Goal: Task Accomplishment & Management: Manage account settings

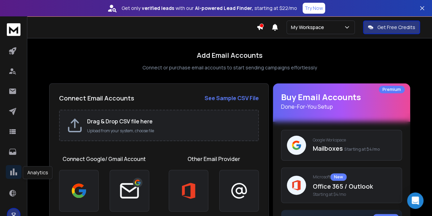
click at [13, 174] on icon at bounding box center [13, 171] width 7 height 7
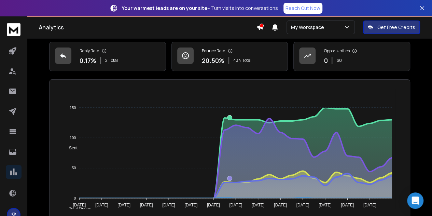
scroll to position [213, 0]
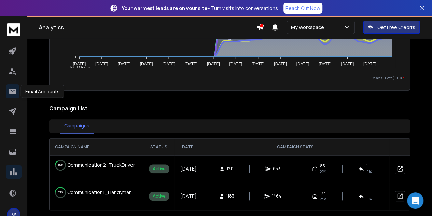
click at [9, 87] on icon at bounding box center [13, 91] width 8 height 8
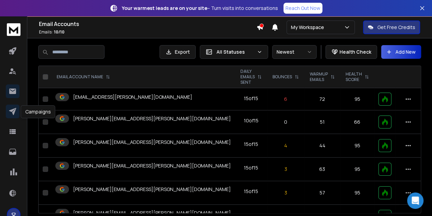
click at [11, 114] on icon at bounding box center [13, 111] width 8 height 8
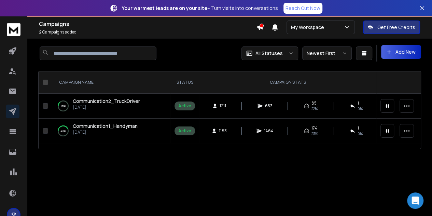
click at [86, 99] on span "Communication2_TruckDriver" at bounding box center [106, 101] width 67 height 6
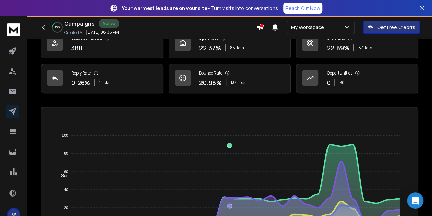
scroll to position [124, 0]
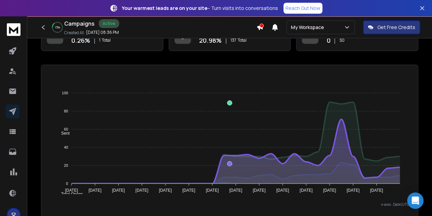
click at [94, 138] on div "Total Opens" at bounding box center [229, 167] width 337 height 59
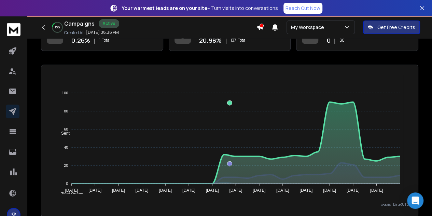
click at [70, 131] on span "Sent" at bounding box center [63, 133] width 14 height 5
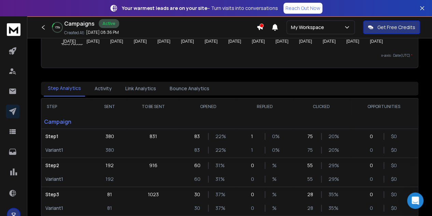
scroll to position [284, 0]
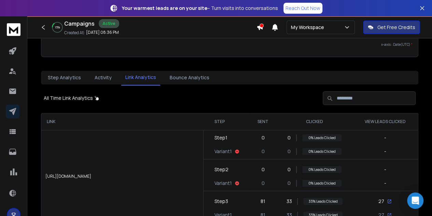
click at [149, 73] on button "Link Analytics" at bounding box center [140, 78] width 39 height 16
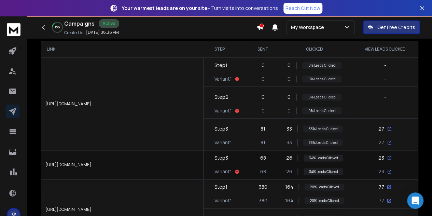
scroll to position [359, 0]
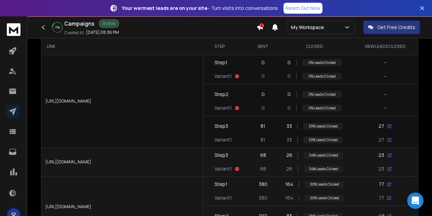
click at [289, 126] on div "33 33 % Leads Clicked" at bounding box center [314, 126] width 56 height 7
click at [288, 127] on div "33 33 % Leads Clicked" at bounding box center [314, 126] width 56 height 7
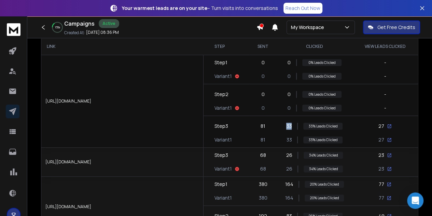
click at [288, 127] on div "33 33 % Leads Clicked" at bounding box center [314, 126] width 56 height 7
click at [288, 136] on p "33" at bounding box center [288, 139] width 5 height 7
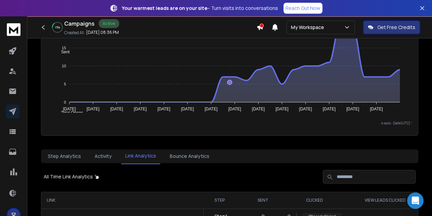
scroll to position [261, 0]
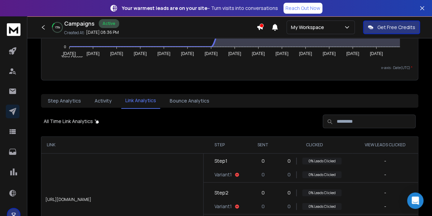
click at [101, 98] on button "Activity" at bounding box center [103, 100] width 25 height 15
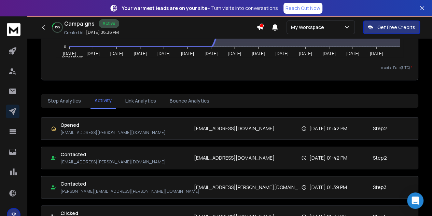
click at [120, 95] on div "Step Analytics Activity Link Analytics Bounce Analytics" at bounding box center [229, 101] width 377 height 14
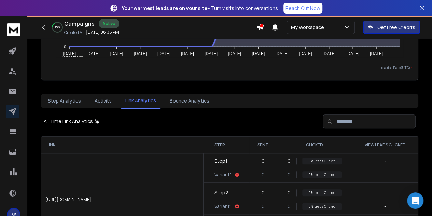
click at [136, 100] on button "Link Analytics" at bounding box center [140, 101] width 39 height 16
click at [9, 88] on icon at bounding box center [13, 91] width 8 height 8
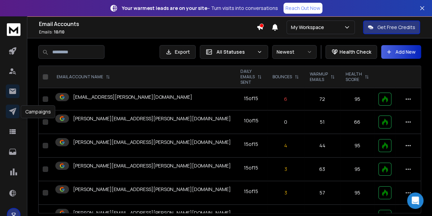
click at [12, 116] on link at bounding box center [13, 112] width 14 height 14
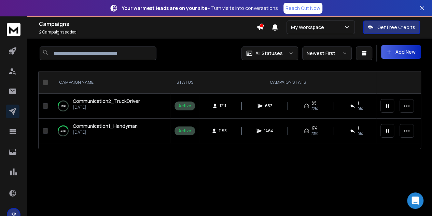
click at [106, 102] on span "Communication2_TruckDriver" at bounding box center [106, 101] width 67 height 6
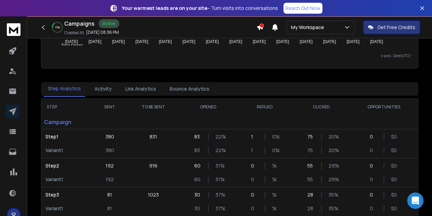
scroll to position [274, 0]
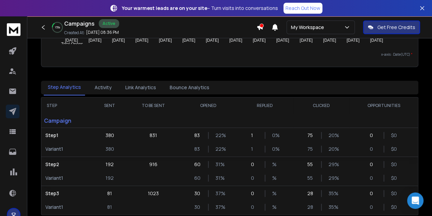
click at [102, 84] on button "Activity" at bounding box center [103, 87] width 25 height 15
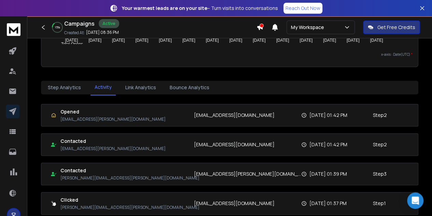
click at [139, 84] on button "Link Analytics" at bounding box center [140, 87] width 39 height 15
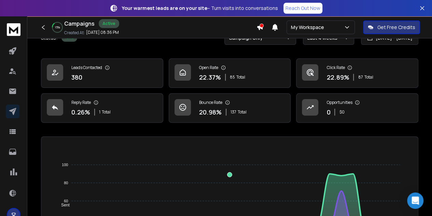
scroll to position [15, 0]
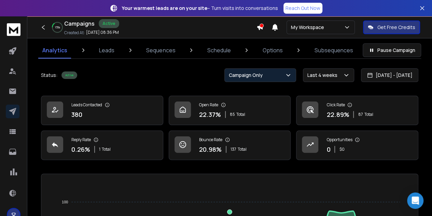
click at [242, 73] on p "Campaign Only" at bounding box center [247, 75] width 37 height 7
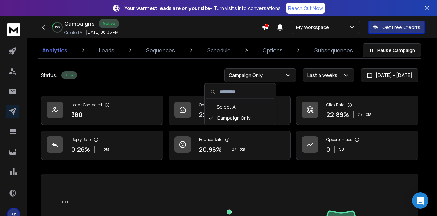
click at [170, 75] on div "Status: Active Pause Campaign Campaign Only Last 4 weeks [DATE] - [DATE]" at bounding box center [229, 75] width 377 height 14
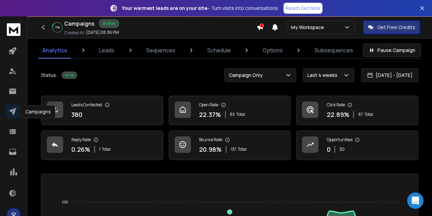
click at [12, 108] on icon at bounding box center [13, 111] width 8 height 8
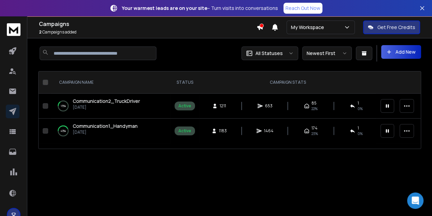
click at [85, 101] on span "Communication2_TruckDriver" at bounding box center [106, 101] width 67 height 6
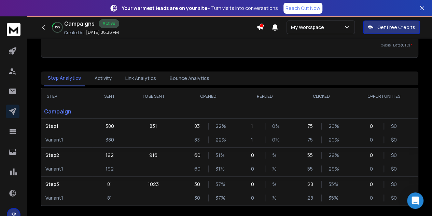
scroll to position [284, 0]
click at [150, 64] on div "Leads Contacted 380 Open Rate 22.37 % 85 Total Click Rate 22.89 % 87 Total Repl…" at bounding box center [229, 17] width 377 height 381
click at [120, 60] on div "Leads Contacted 380 Open Rate 22.37 % 85 Total Click Rate 22.89 % 87 Total Repl…" at bounding box center [229, 17] width 377 height 381
click at [107, 77] on button "Activity" at bounding box center [103, 77] width 25 height 15
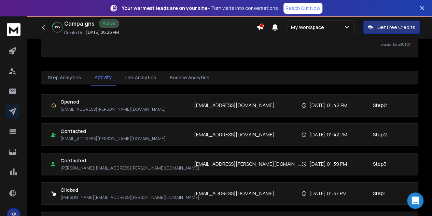
click at [137, 79] on button "Link Analytics" at bounding box center [140, 77] width 39 height 15
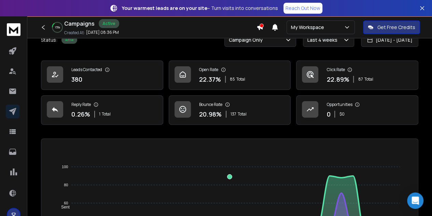
scroll to position [0, 0]
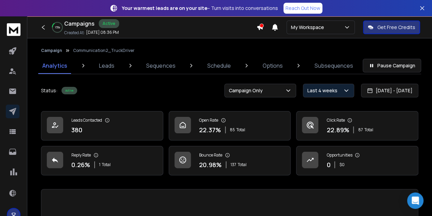
click at [307, 85] on button "Last 4 weeks" at bounding box center [328, 91] width 51 height 14
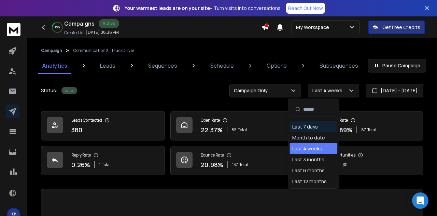
click at [296, 123] on div "Last 7 days" at bounding box center [314, 126] width 48 height 11
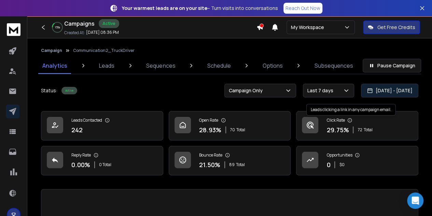
click at [362, 93] on button "[DATE] - [DATE]" at bounding box center [389, 91] width 57 height 14
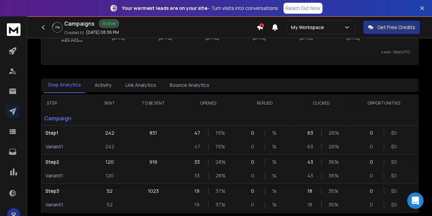
scroll to position [284, 0]
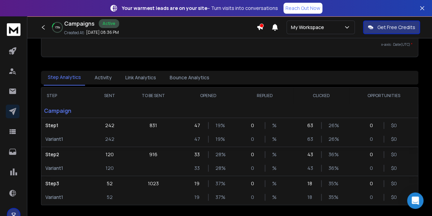
click at [139, 78] on button "Link Analytics" at bounding box center [140, 77] width 39 height 15
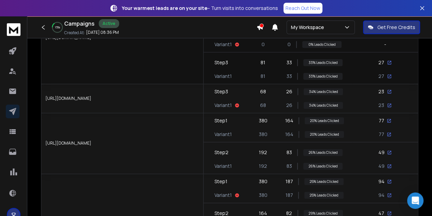
scroll to position [424, 0]
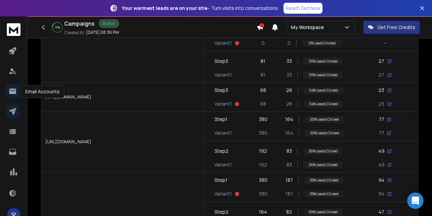
click at [15, 93] on icon at bounding box center [12, 90] width 7 height 5
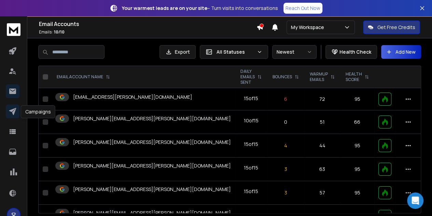
click at [11, 116] on link at bounding box center [13, 112] width 14 height 14
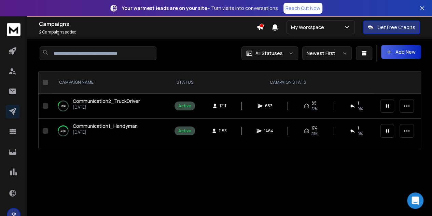
click at [91, 101] on span "Communication2_TruckDriver" at bounding box center [106, 101] width 67 height 6
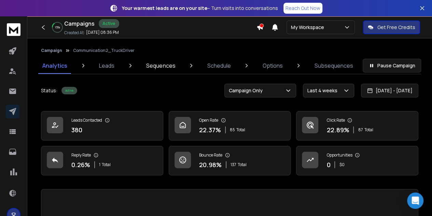
click at [161, 67] on p "Sequences" at bounding box center [160, 65] width 29 height 8
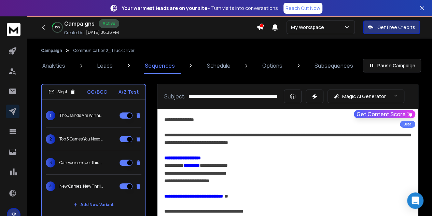
scroll to position [49, 0]
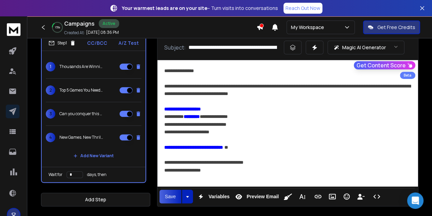
click at [78, 91] on p "Top 5 Games You Need to Play This Weekend!" at bounding box center [81, 89] width 44 height 5
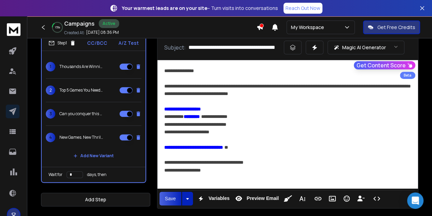
click at [75, 108] on div "3 Can you conquer this new challenge? 🎮" at bounding box center [94, 114] width 96 height 24
click at [84, 135] on p "New Games. New Thrills. All for You 🚀" at bounding box center [81, 137] width 44 height 5
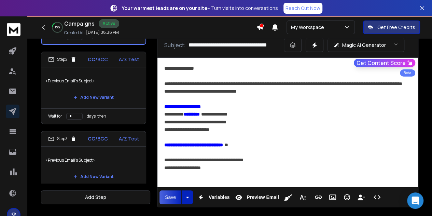
scroll to position [6, 0]
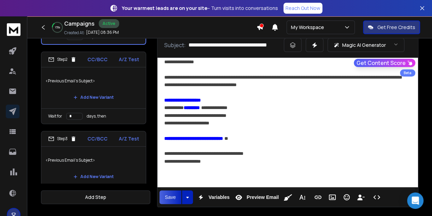
click at [193, 142] on div "**********" at bounding box center [287, 142] width 247 height 15
click at [195, 141] on div "**********" at bounding box center [287, 142] width 247 height 15
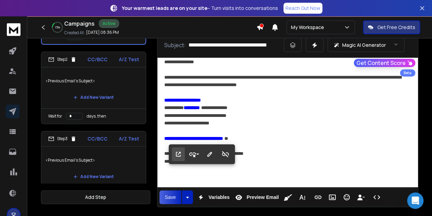
click at [175, 154] on icon "button" at bounding box center [178, 154] width 8 height 8
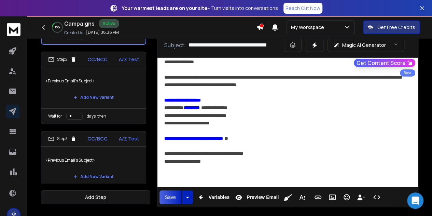
click at [191, 133] on div "**********" at bounding box center [285, 115] width 242 height 38
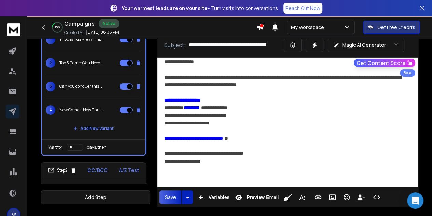
scroll to position [9, 0]
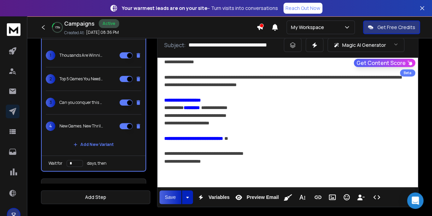
click at [87, 106] on div "3 Can you conquer this new challenge? 🎮" at bounding box center [94, 103] width 96 height 24
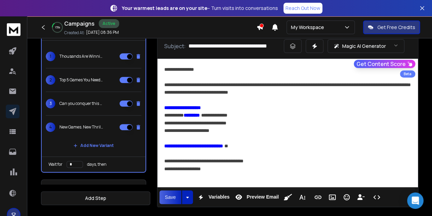
click at [196, 144] on strong "**********" at bounding box center [193, 145] width 59 height 5
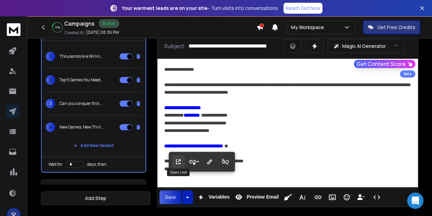
click at [179, 160] on icon "button" at bounding box center [178, 161] width 5 height 5
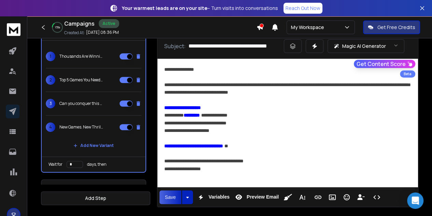
click at [95, 75] on div "2 Top 5 Games You Need to Play This Weekend!" at bounding box center [74, 80] width 57 height 10
click at [194, 149] on div "**********" at bounding box center [287, 149] width 247 height 15
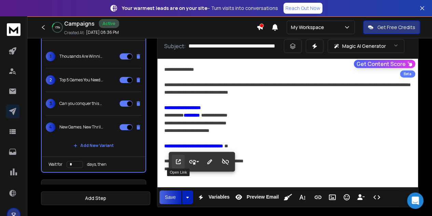
click at [181, 162] on icon "button" at bounding box center [178, 161] width 8 height 8
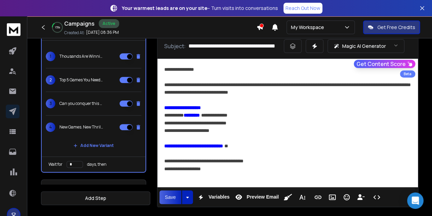
click at [73, 55] on p "Thousands Are Winning on Fire Kirin – Are You Next? 🔥" at bounding box center [81, 56] width 44 height 5
type input "**********"
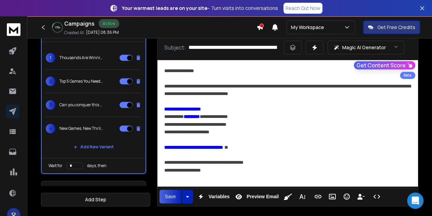
click at [202, 142] on div "**********" at bounding box center [287, 124] width 247 height 38
click at [200, 151] on div "**********" at bounding box center [287, 150] width 247 height 15
click at [195, 147] on strong "**********" at bounding box center [193, 147] width 59 height 5
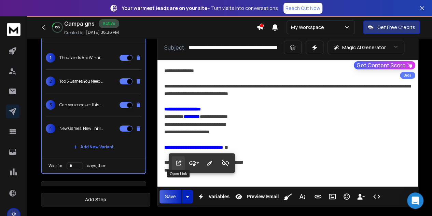
click at [178, 161] on icon "button" at bounding box center [178, 163] width 8 height 8
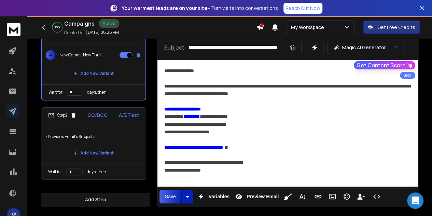
scroll to position [83, 0]
click at [12, 109] on icon at bounding box center [13, 111] width 8 height 8
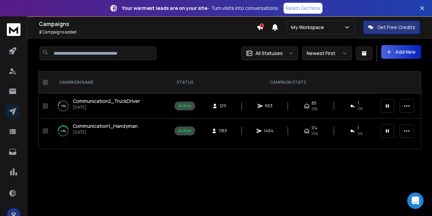
click at [91, 100] on span "Communication2_TruckDriver" at bounding box center [106, 101] width 67 height 6
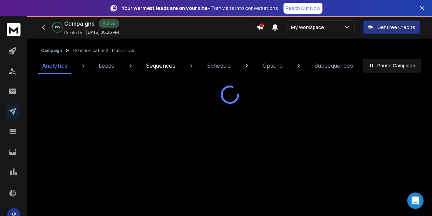
click at [153, 68] on p "Sequences" at bounding box center [160, 65] width 29 height 8
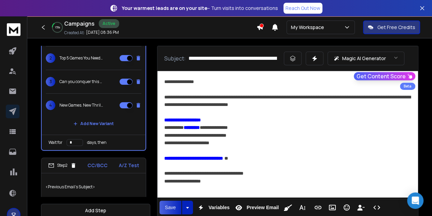
scroll to position [40, 0]
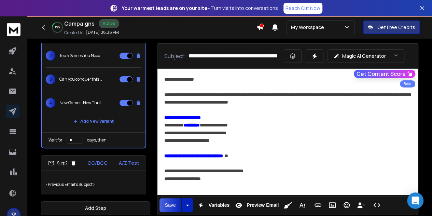
click at [198, 152] on div "**********" at bounding box center [287, 159] width 247 height 15
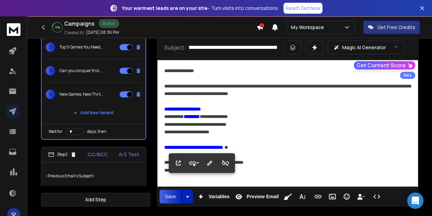
scroll to position [0, 0]
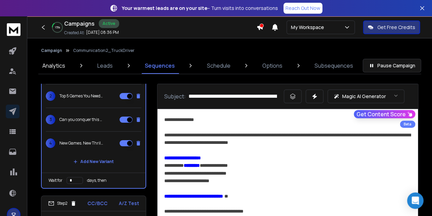
click at [51, 64] on p "Analytics" at bounding box center [53, 65] width 23 height 8
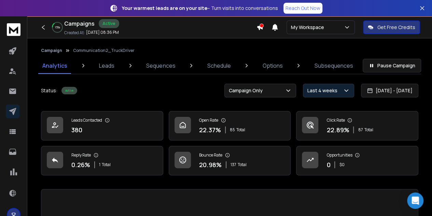
click at [307, 88] on p "Last 4 weeks" at bounding box center [323, 90] width 33 height 7
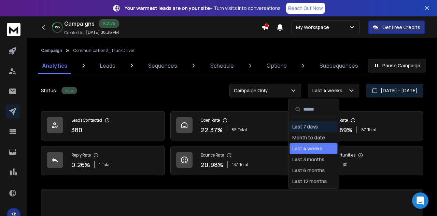
click at [377, 88] on button "[DATE] - [DATE]" at bounding box center [394, 91] width 57 height 14
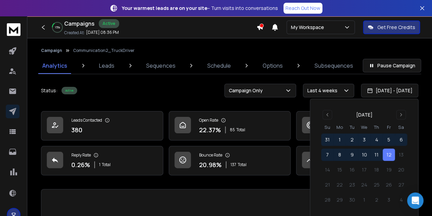
click at [378, 152] on button "11" at bounding box center [376, 155] width 12 height 12
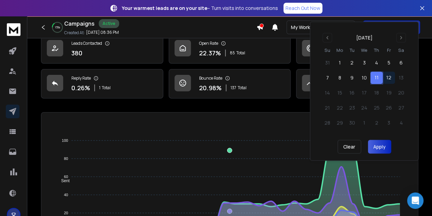
scroll to position [77, 0]
click at [381, 148] on button "Apply" at bounding box center [379, 147] width 23 height 14
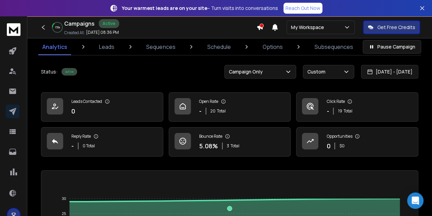
scroll to position [18, 0]
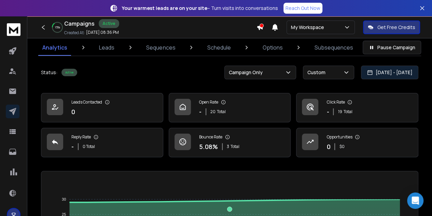
click at [363, 66] on button "[DATE] - [DATE]" at bounding box center [389, 73] width 57 height 14
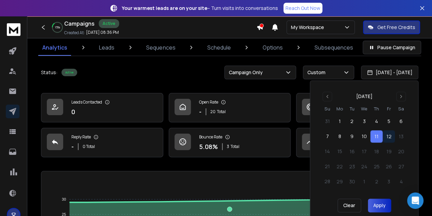
click at [389, 134] on button "12" at bounding box center [388, 136] width 12 height 12
click at [373, 202] on button "Apply" at bounding box center [379, 206] width 23 height 14
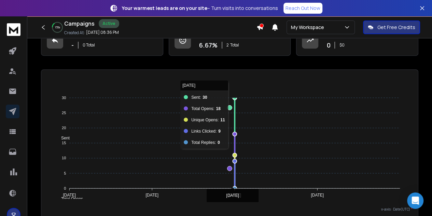
scroll to position [258, 0]
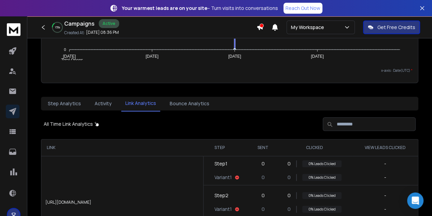
click at [134, 102] on button "Link Analytics" at bounding box center [140, 104] width 39 height 16
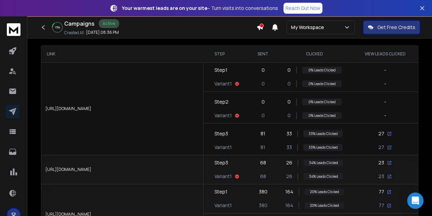
scroll to position [292, 0]
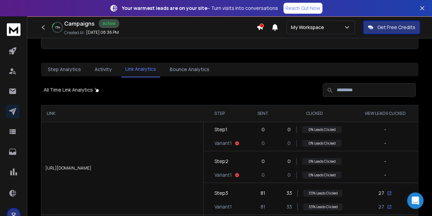
click at [385, 127] on div "- -" at bounding box center [385, 138] width 66 height 25
click at [381, 147] on div "- -" at bounding box center [385, 138] width 66 height 25
click at [382, 164] on div "- -" at bounding box center [385, 170] width 66 height 25
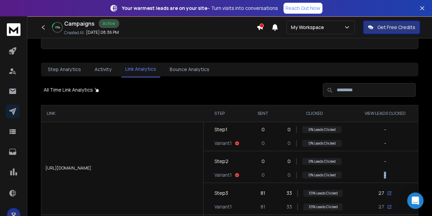
click at [382, 164] on div "- -" at bounding box center [385, 170] width 66 height 25
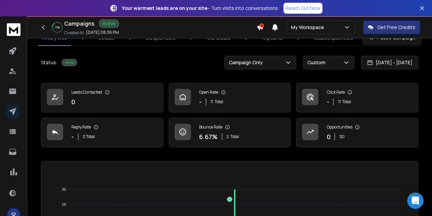
scroll to position [0, 0]
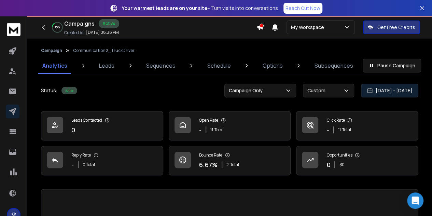
click at [370, 90] on button "[DATE] - [DATE]" at bounding box center [389, 91] width 57 height 14
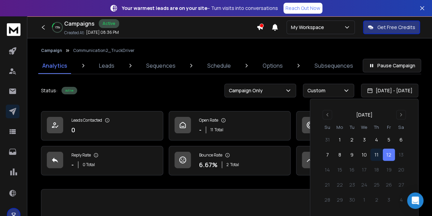
click at [376, 152] on button "11" at bounding box center [376, 155] width 12 height 12
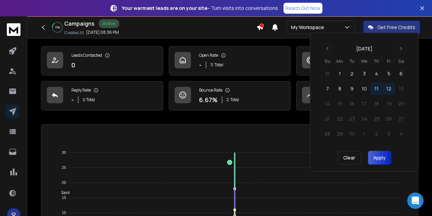
scroll to position [66, 0]
click at [377, 85] on button "11" at bounding box center [376, 89] width 12 height 12
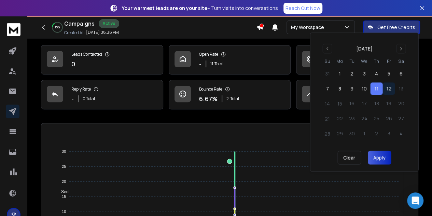
click at [378, 155] on button "Apply" at bounding box center [379, 158] width 23 height 14
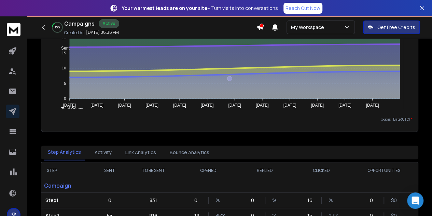
scroll to position [210, 0]
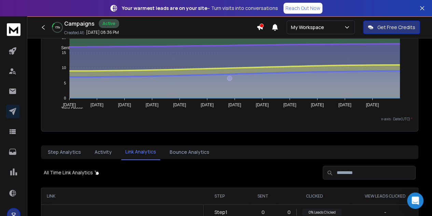
click at [140, 152] on button "Link Analytics" at bounding box center [140, 152] width 39 height 16
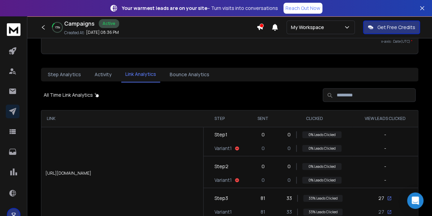
scroll to position [297, 0]
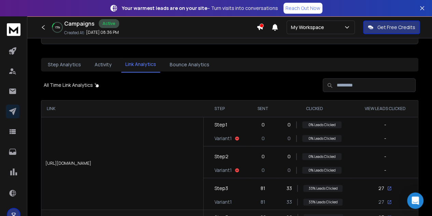
click at [387, 164] on div "- -" at bounding box center [385, 165] width 66 height 25
click at [386, 167] on div "- -" at bounding box center [385, 165] width 66 height 25
click at [385, 160] on div "- -" at bounding box center [385, 165] width 66 height 25
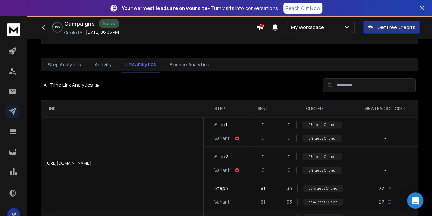
click at [381, 133] on div "- -" at bounding box center [385, 133] width 66 height 25
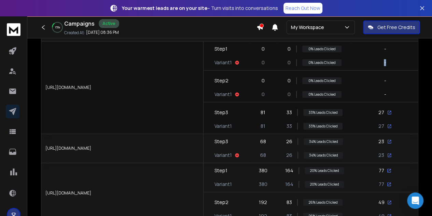
scroll to position [374, 0]
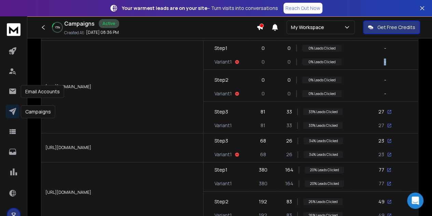
click at [12, 108] on icon at bounding box center [13, 111] width 8 height 8
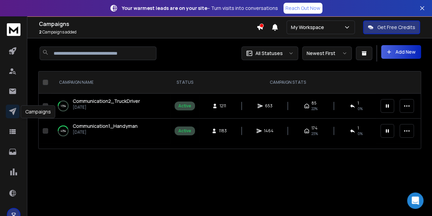
click at [88, 98] on link "Communication2_TruckDriver" at bounding box center [106, 101] width 67 height 7
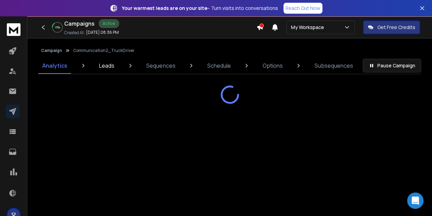
click at [107, 66] on p "Leads" at bounding box center [106, 65] width 15 height 8
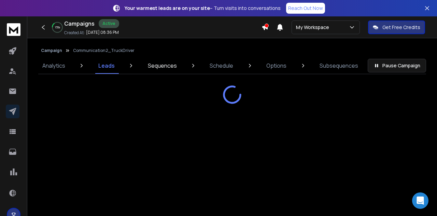
click at [154, 67] on p "Sequences" at bounding box center [162, 65] width 29 height 8
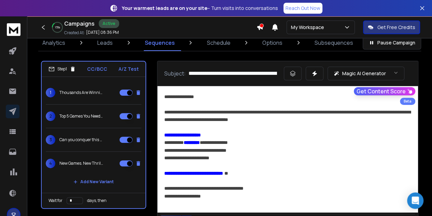
scroll to position [23, 0]
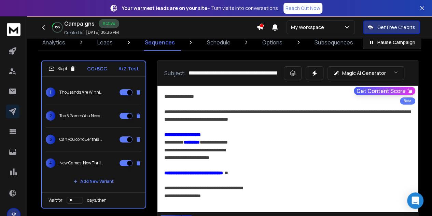
click at [186, 134] on strong "**********" at bounding box center [182, 134] width 37 height 5
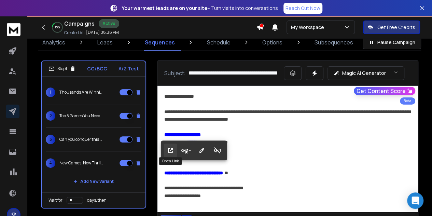
click at [171, 151] on icon "button" at bounding box center [170, 150] width 8 height 8
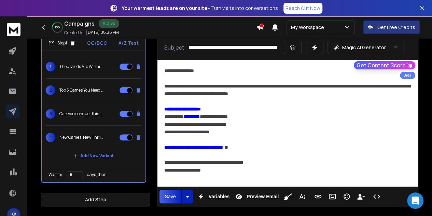
scroll to position [138, 0]
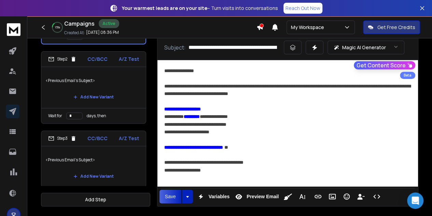
click at [79, 82] on p "<Previous Email's Subject>" at bounding box center [93, 80] width 96 height 19
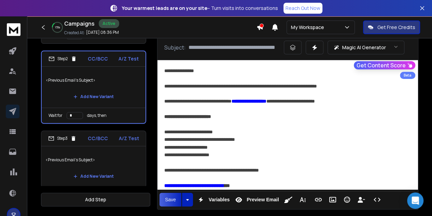
scroll to position [37, 0]
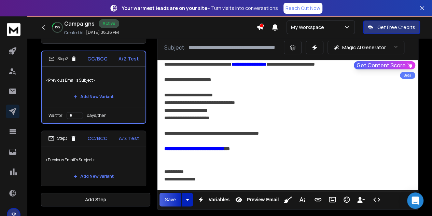
click at [203, 146] on strong "**********" at bounding box center [194, 148] width 60 height 5
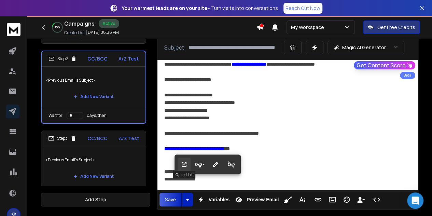
click at [185, 162] on icon "button" at bounding box center [184, 164] width 5 height 5
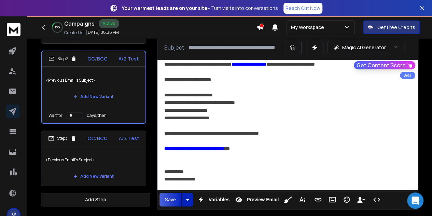
scroll to position [51, 0]
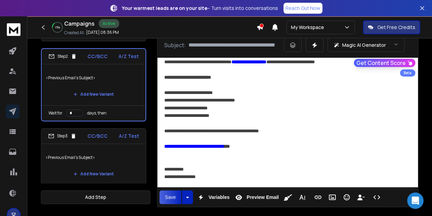
click at [121, 154] on p "<Previous Email's Subject>" at bounding box center [93, 157] width 96 height 19
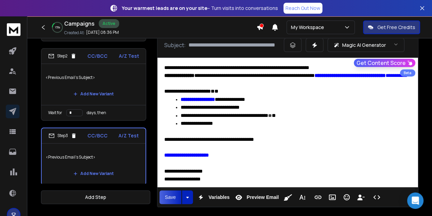
scroll to position [16, 0]
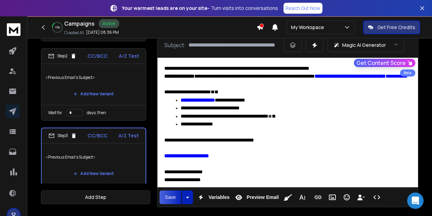
click at [218, 168] on div at bounding box center [287, 164] width 247 height 8
click at [236, 129] on div "**********" at bounding box center [296, 128] width 231 height 16
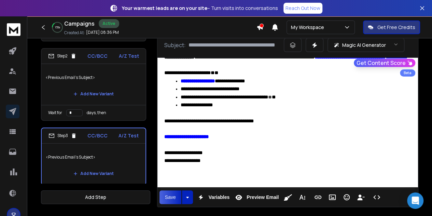
click at [233, 79] on span "**********" at bounding box center [230, 81] width 30 height 5
click at [181, 77] on div "**********" at bounding box center [296, 81] width 231 height 8
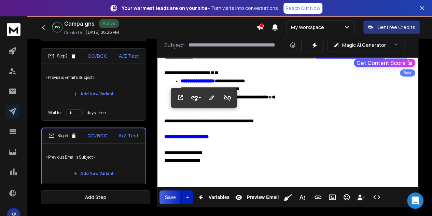
click at [185, 115] on div "**********" at bounding box center [296, 109] width 231 height 16
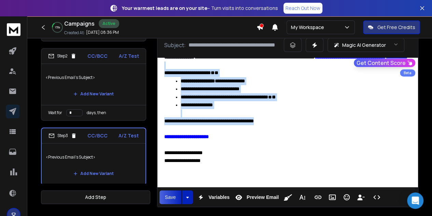
drag, startPoint x: 168, startPoint y: 68, endPoint x: 376, endPoint y: 121, distance: 215.4
click at [376, 121] on b "**********" at bounding box center [287, 96] width 247 height 133
click at [342, 112] on div "**********" at bounding box center [296, 109] width 231 height 16
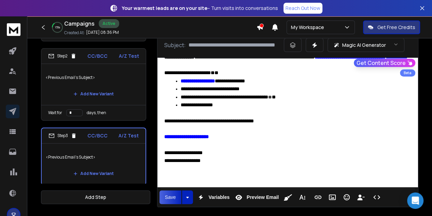
click at [214, 110] on div "**********" at bounding box center [296, 109] width 231 height 16
click at [224, 106] on div "**********" at bounding box center [296, 109] width 231 height 16
click at [257, 198] on span "Preview Email" at bounding box center [262, 197] width 35 height 6
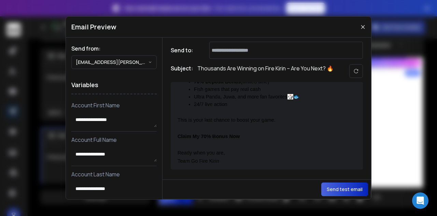
scroll to position [73, 0]
click at [354, 70] on icon at bounding box center [356, 71] width 5 height 5
click at [232, 129] on span "Ultra Panda, Juwa, and more fan favorites 🎲 🐟" at bounding box center [247, 127] width 106 height 5
click at [227, 52] on input at bounding box center [286, 50] width 149 height 12
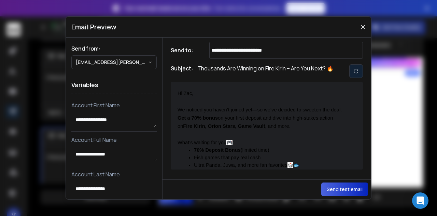
type input "**********"
click at [355, 73] on button at bounding box center [356, 71] width 14 height 14
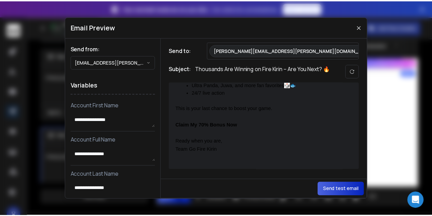
scroll to position [1, 0]
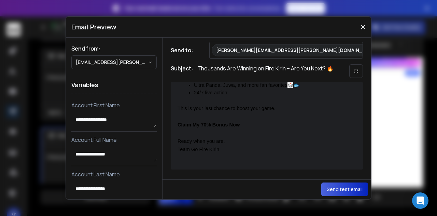
click at [334, 192] on button "Send test email" at bounding box center [344, 189] width 47 height 14
click at [360, 28] on div "Email Preview" at bounding box center [218, 27] width 305 height 20
click at [363, 25] on icon at bounding box center [363, 27] width 4 height 4
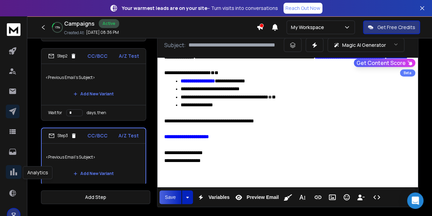
click at [12, 170] on icon at bounding box center [14, 172] width 10 height 10
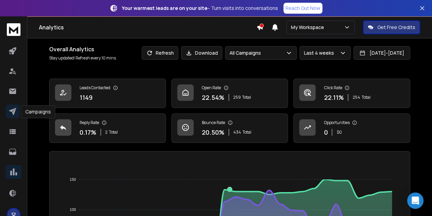
click at [11, 108] on icon at bounding box center [13, 111] width 8 height 8
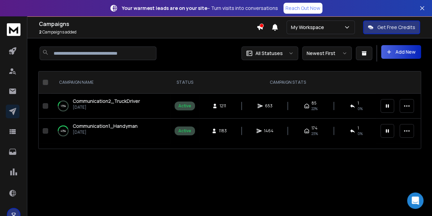
click at [98, 99] on span "Communication2_TruckDriver" at bounding box center [106, 101] width 67 height 6
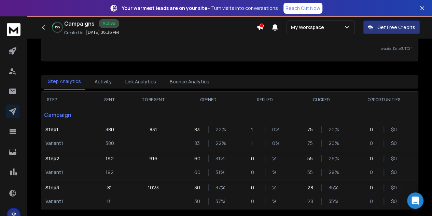
scroll to position [284, 0]
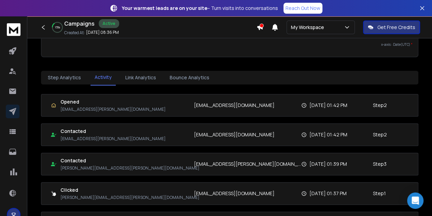
click at [108, 82] on button "Activity" at bounding box center [103, 78] width 25 height 16
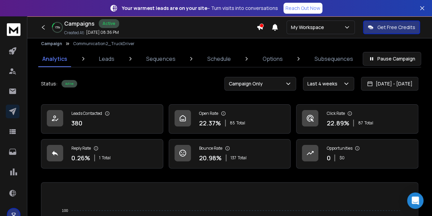
scroll to position [0, 0]
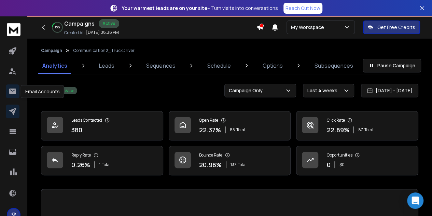
click at [14, 87] on icon at bounding box center [13, 91] width 8 height 8
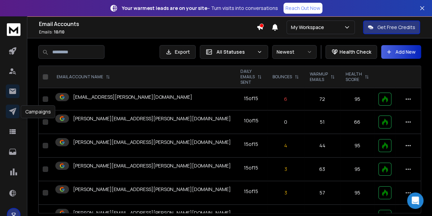
click at [10, 113] on icon at bounding box center [13, 111] width 8 height 8
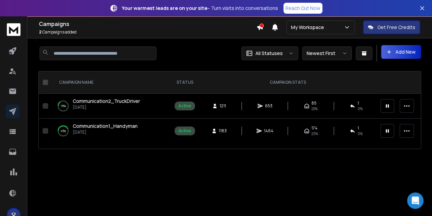
click at [108, 126] on span "Communication1_Handyman" at bounding box center [105, 126] width 65 height 6
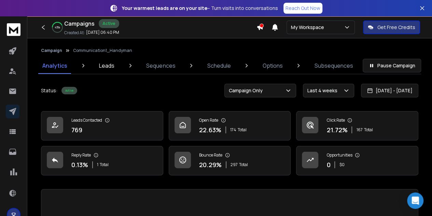
click at [110, 69] on p "Leads" at bounding box center [106, 65] width 15 height 8
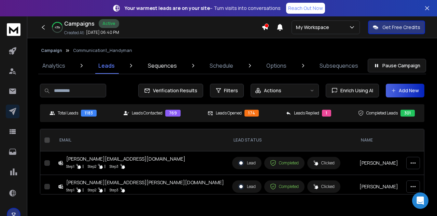
click at [149, 68] on p "Sequences" at bounding box center [162, 65] width 29 height 8
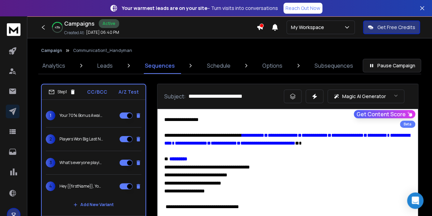
click at [178, 158] on strong "*********" at bounding box center [178, 158] width 18 height 5
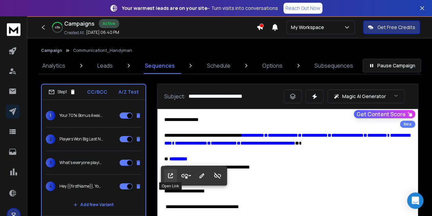
click at [173, 176] on icon "button" at bounding box center [170, 175] width 8 height 8
